Goal: Task Accomplishment & Management: Manage account settings

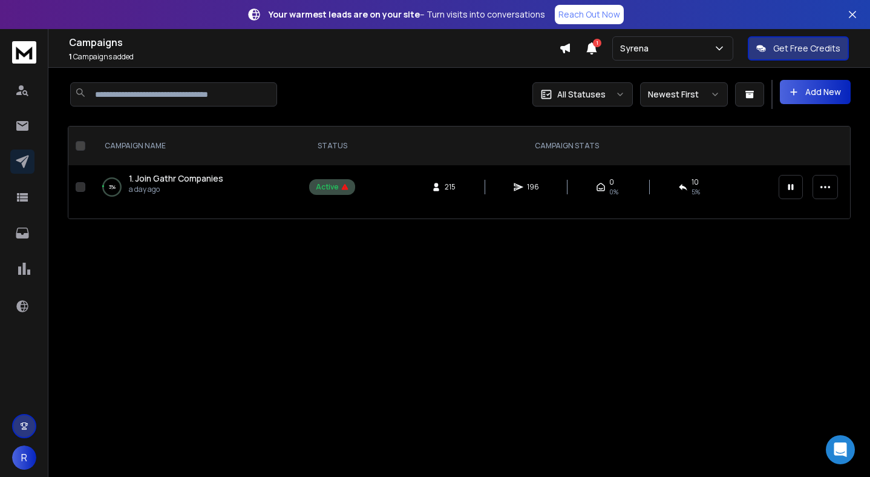
click at [388, 189] on div "215 196 0 0% 10 5 %" at bounding box center [567, 186] width 394 height 19
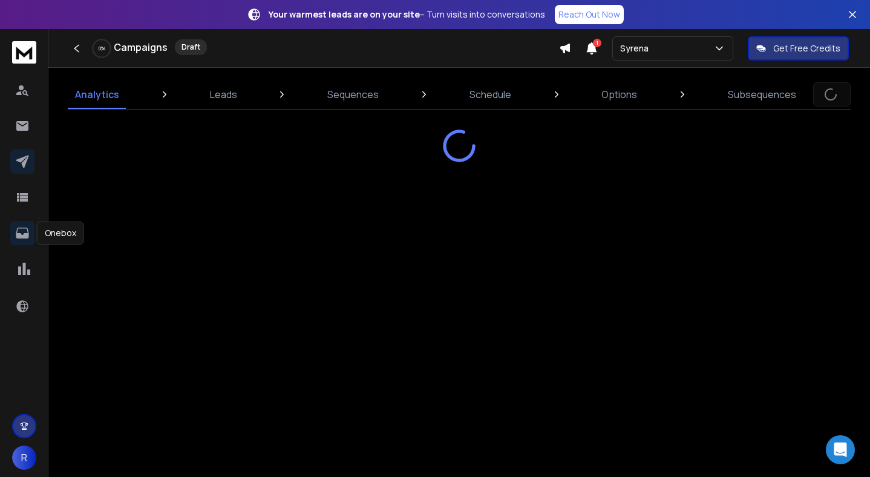
click at [19, 237] on icon at bounding box center [22, 232] width 13 height 11
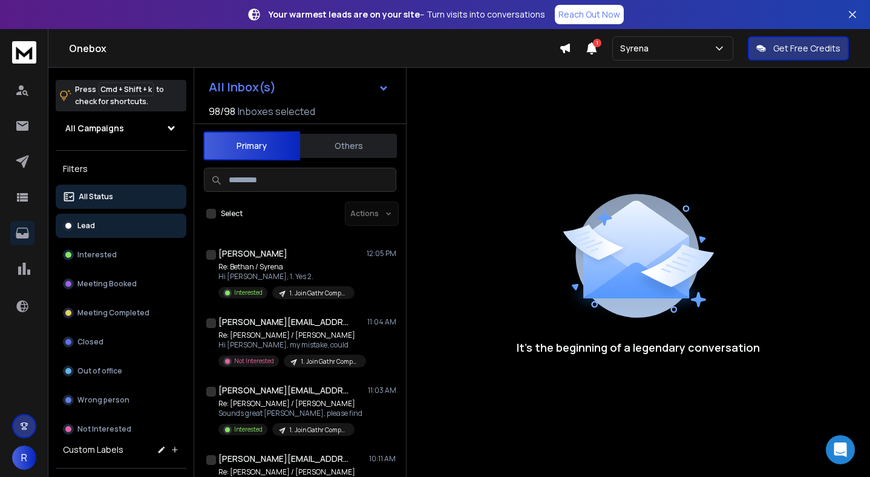
click at [89, 227] on p "Lead" at bounding box center [86, 226] width 18 height 10
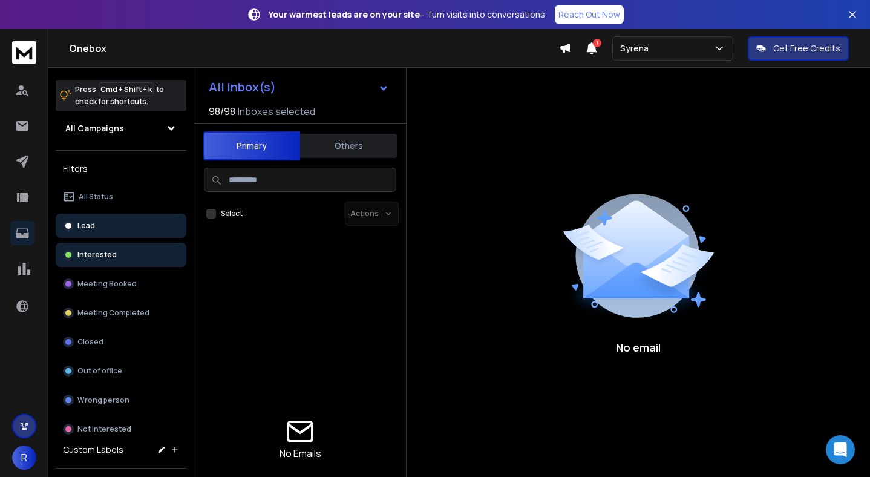
click at [95, 259] on p "Interested" at bounding box center [96, 255] width 39 height 10
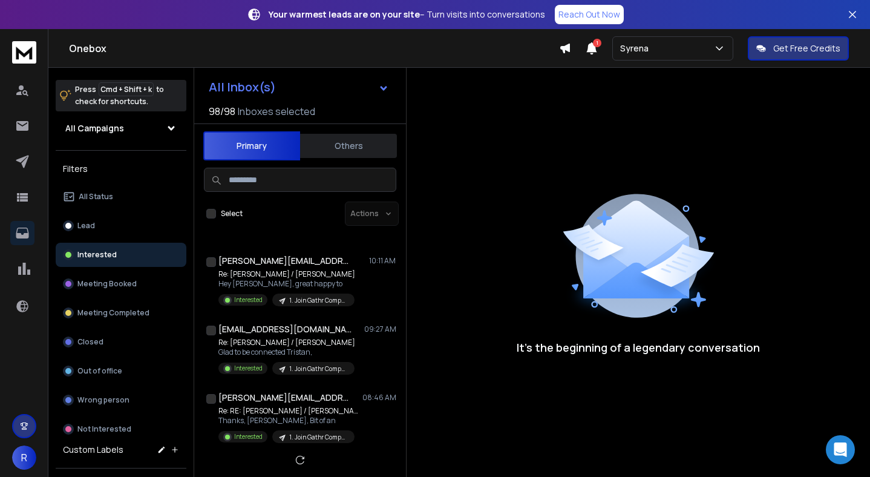
scroll to position [117, 0]
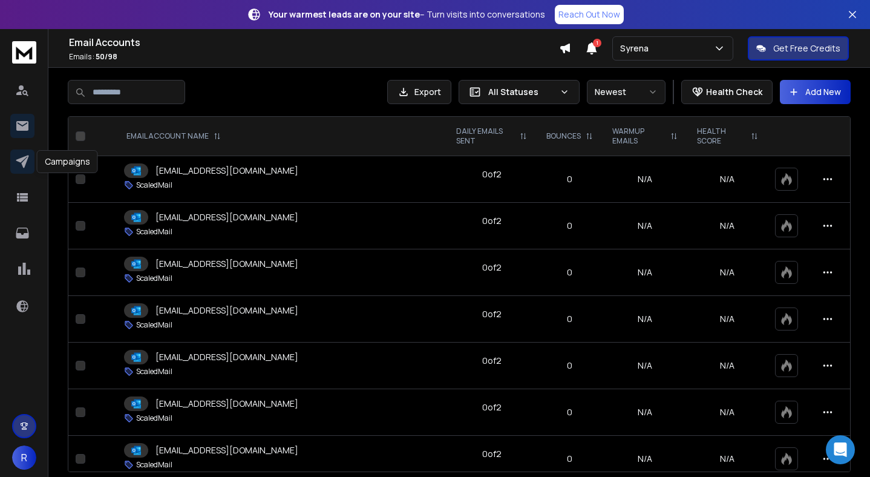
click at [19, 169] on link at bounding box center [22, 161] width 24 height 24
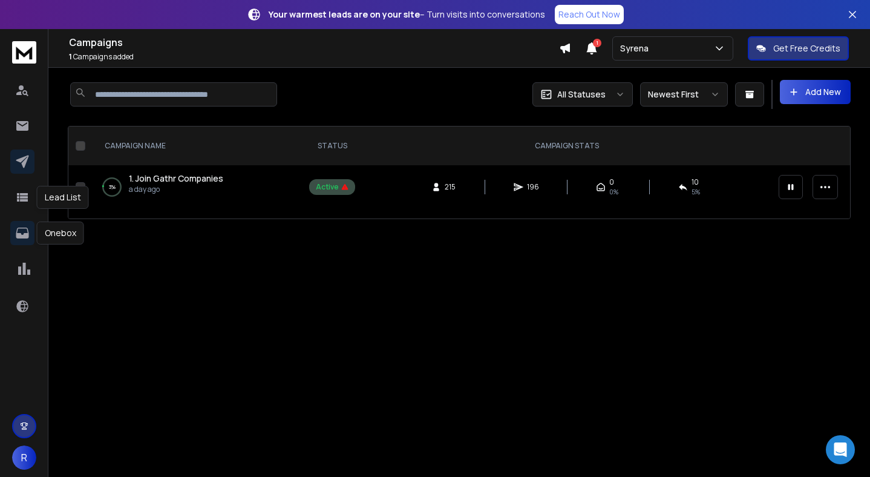
click at [24, 237] on icon at bounding box center [22, 232] width 13 height 11
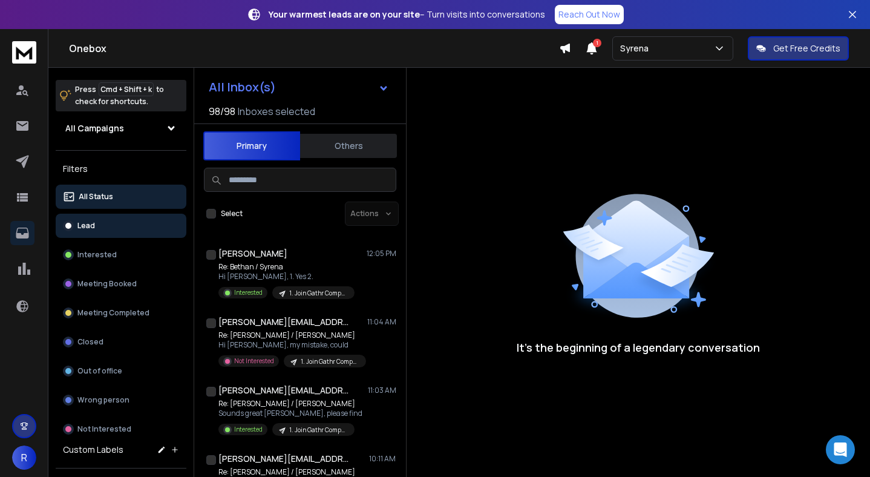
click at [122, 230] on button "Lead" at bounding box center [121, 226] width 131 height 24
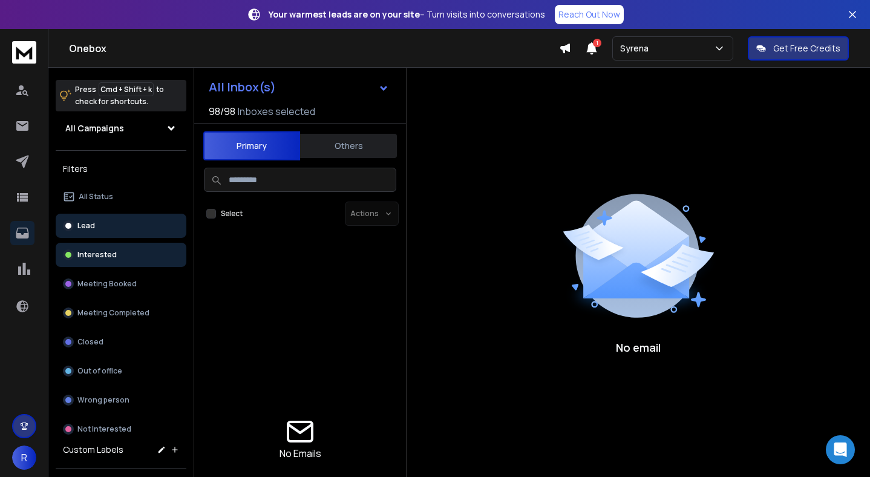
click at [115, 247] on button "Interested" at bounding box center [121, 255] width 131 height 24
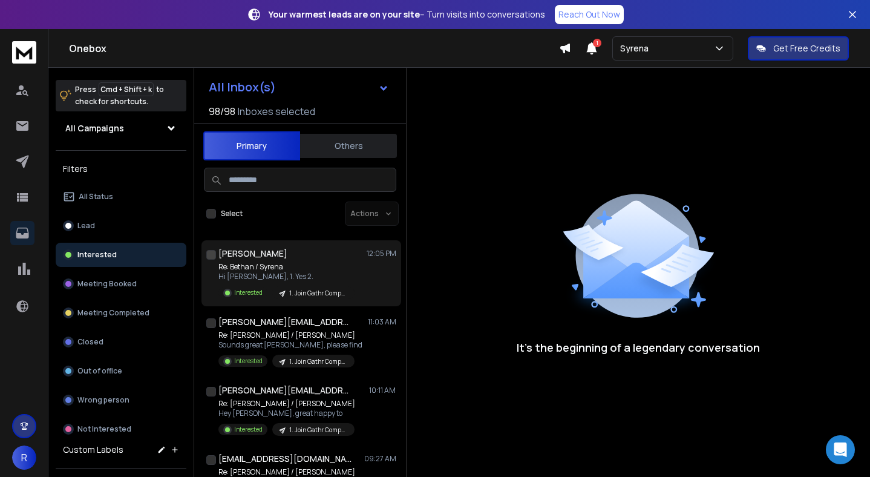
click at [309, 261] on div "[PERSON_NAME] 12:05 PM Re: [PERSON_NAME] / [PERSON_NAME] Hi [PERSON_NAME], 1. Y…" at bounding box center [307, 272] width 178 height 51
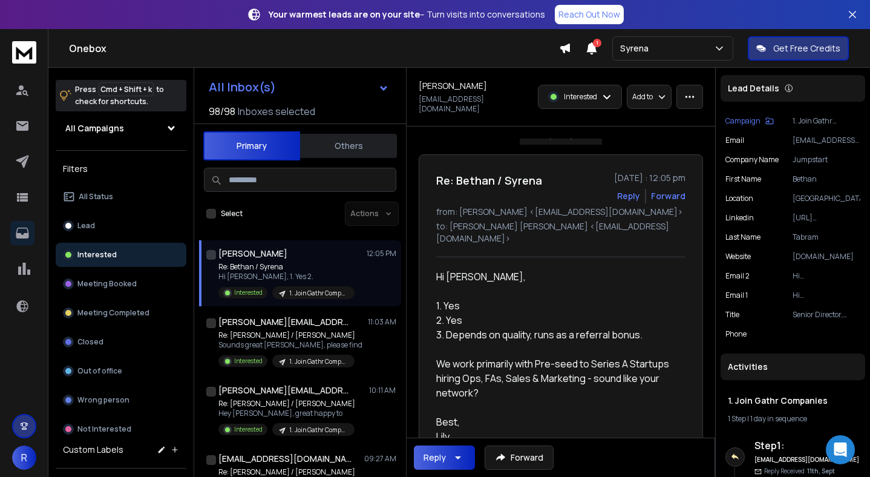
scroll to position [16, 0]
